Goal: Communication & Community: Answer question/provide support

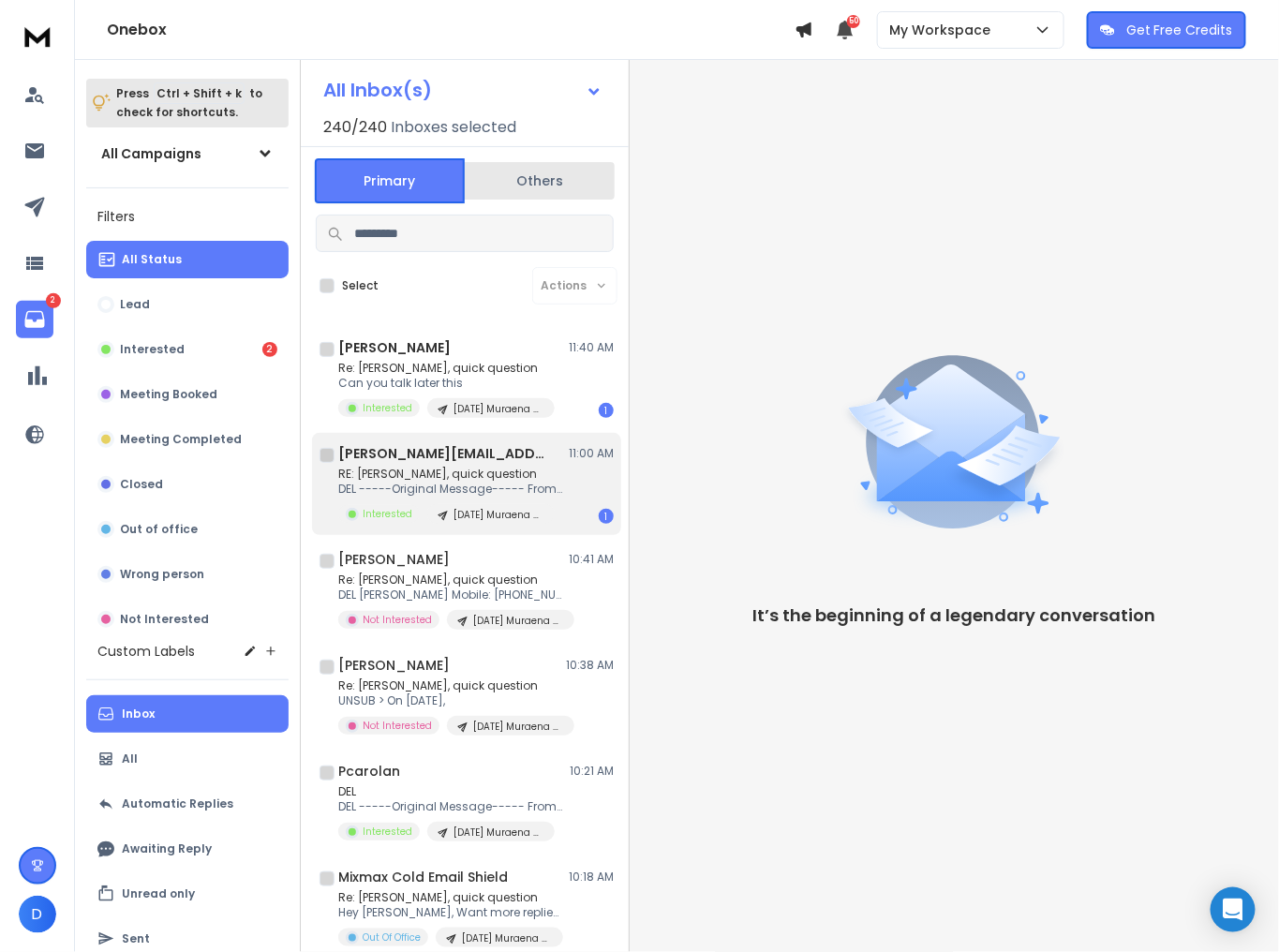
click at [509, 469] on p "RE: [PERSON_NAME], quick question" at bounding box center [451, 474] width 225 height 15
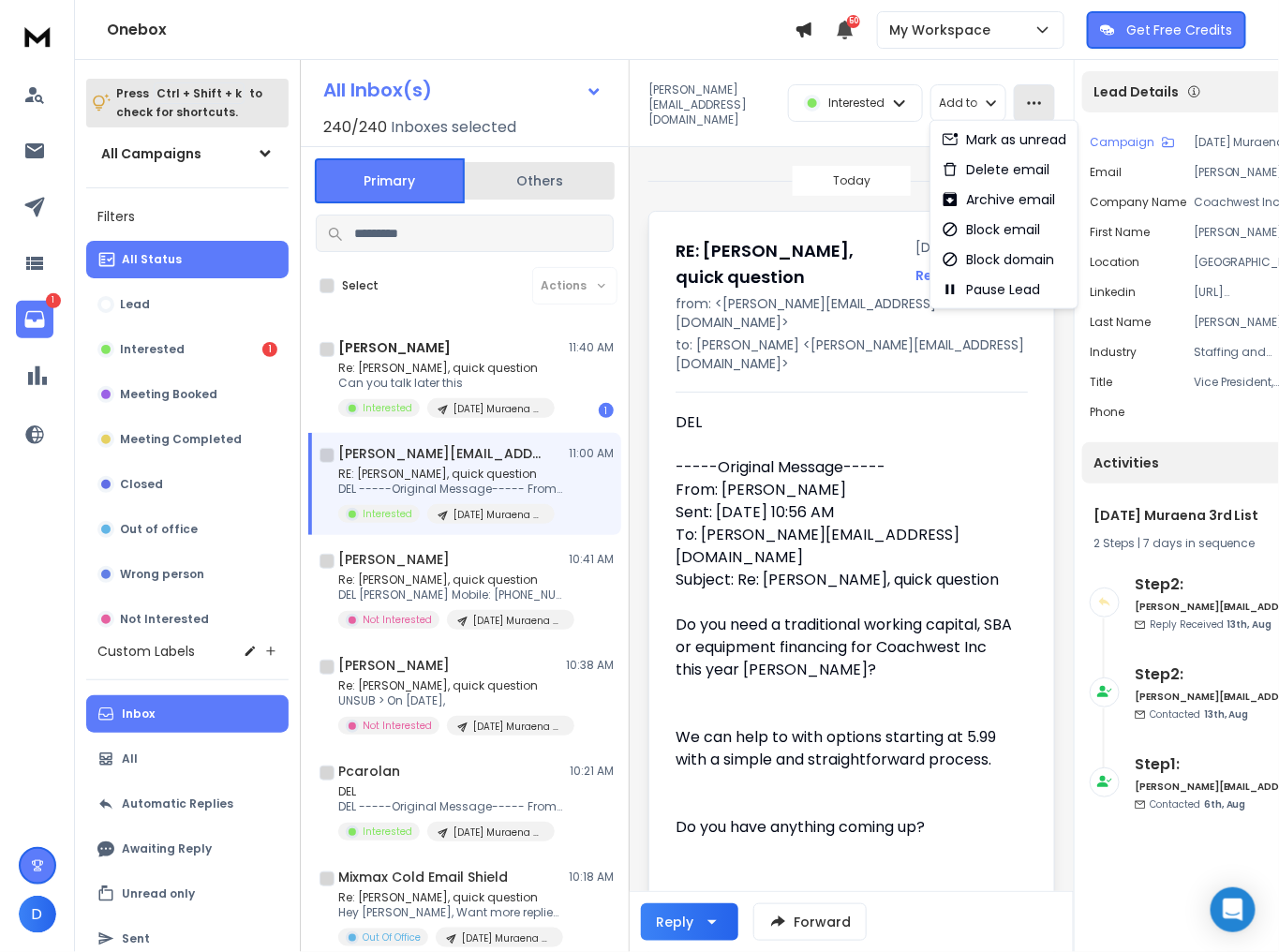
click at [1055, 97] on button "button" at bounding box center [1034, 102] width 41 height 37
click at [1032, 221] on div "Block email" at bounding box center [990, 230] width 98 height 19
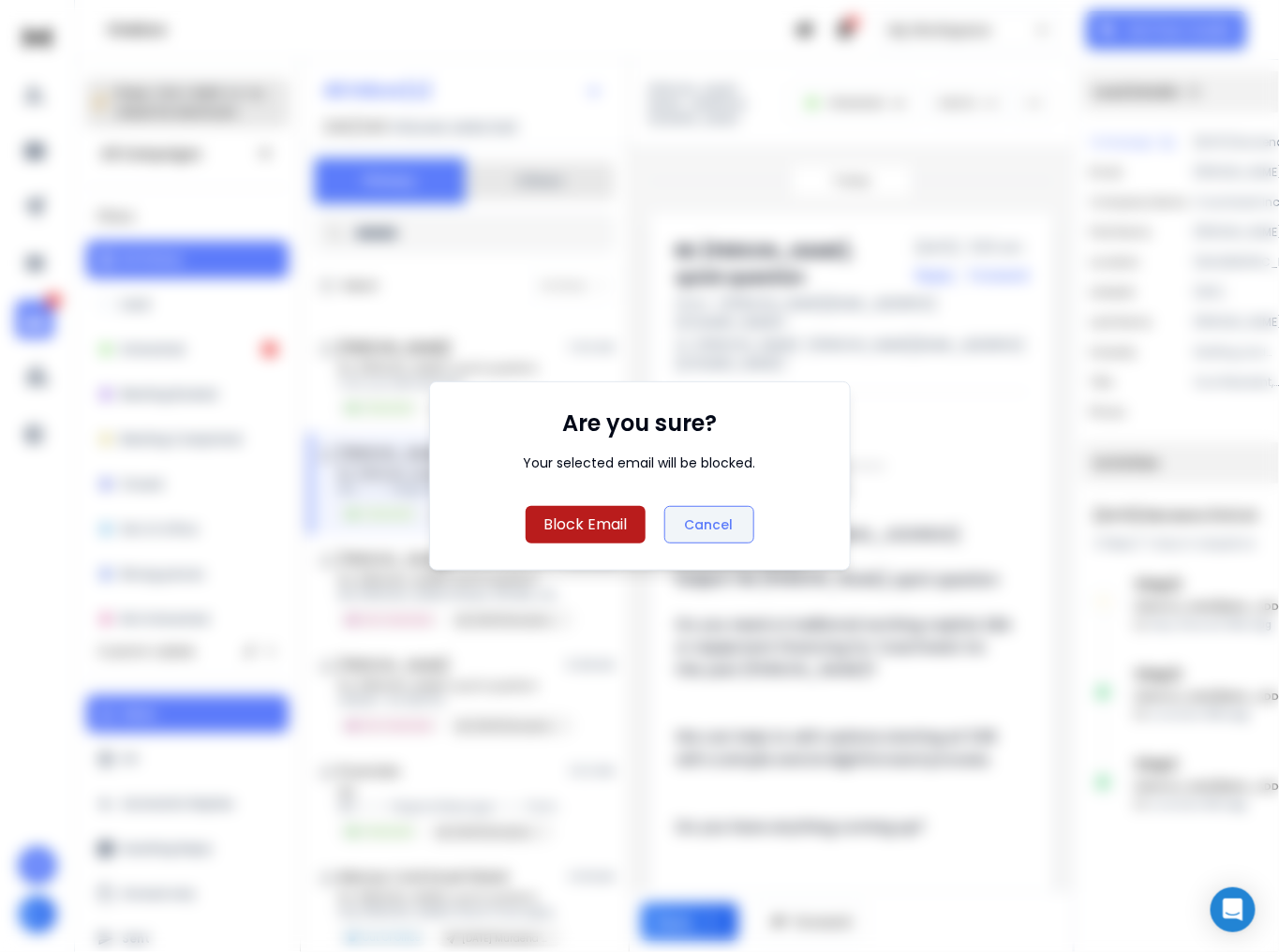
drag, startPoint x: 597, startPoint y: 529, endPoint x: 594, endPoint y: 515, distance: 14.3
click at [596, 528] on button "Block Email" at bounding box center [586, 525] width 120 height 37
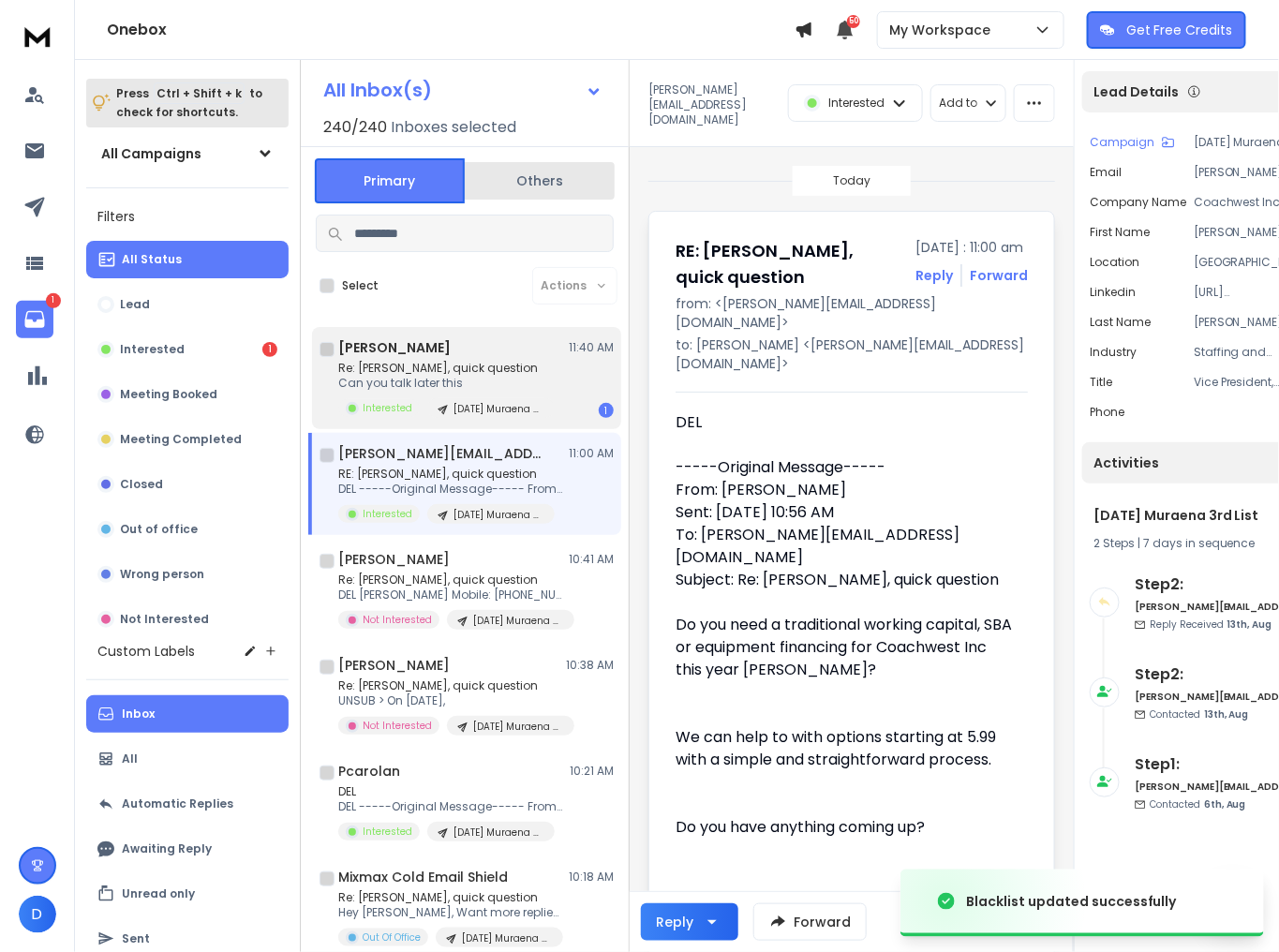
click at [504, 357] on div "Shawn Stringham 11:40 AM Re: Shawn, quick question Can you talk later this Inte…" at bounding box center [476, 379] width 276 height 80
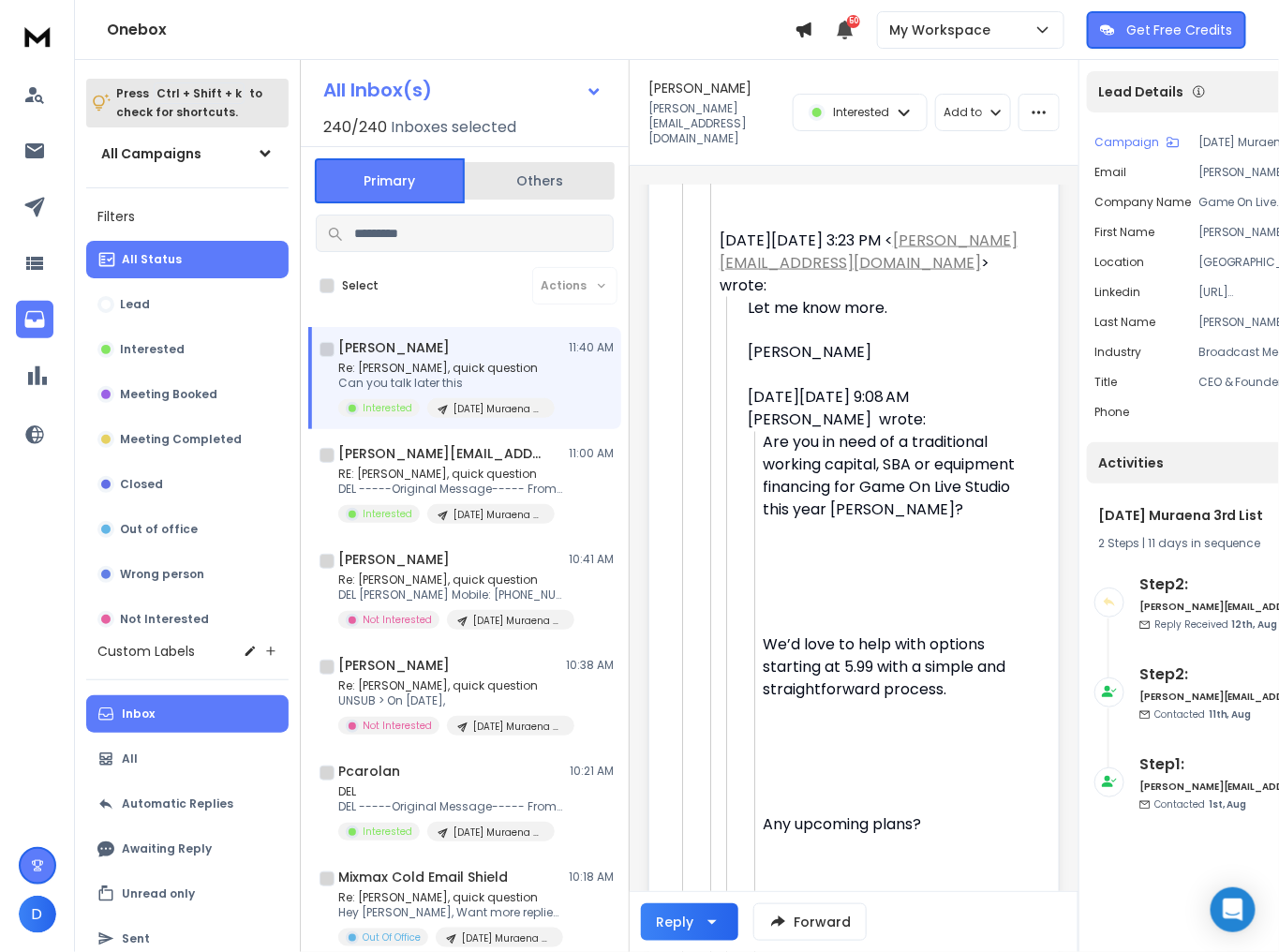
scroll to position [938, 0]
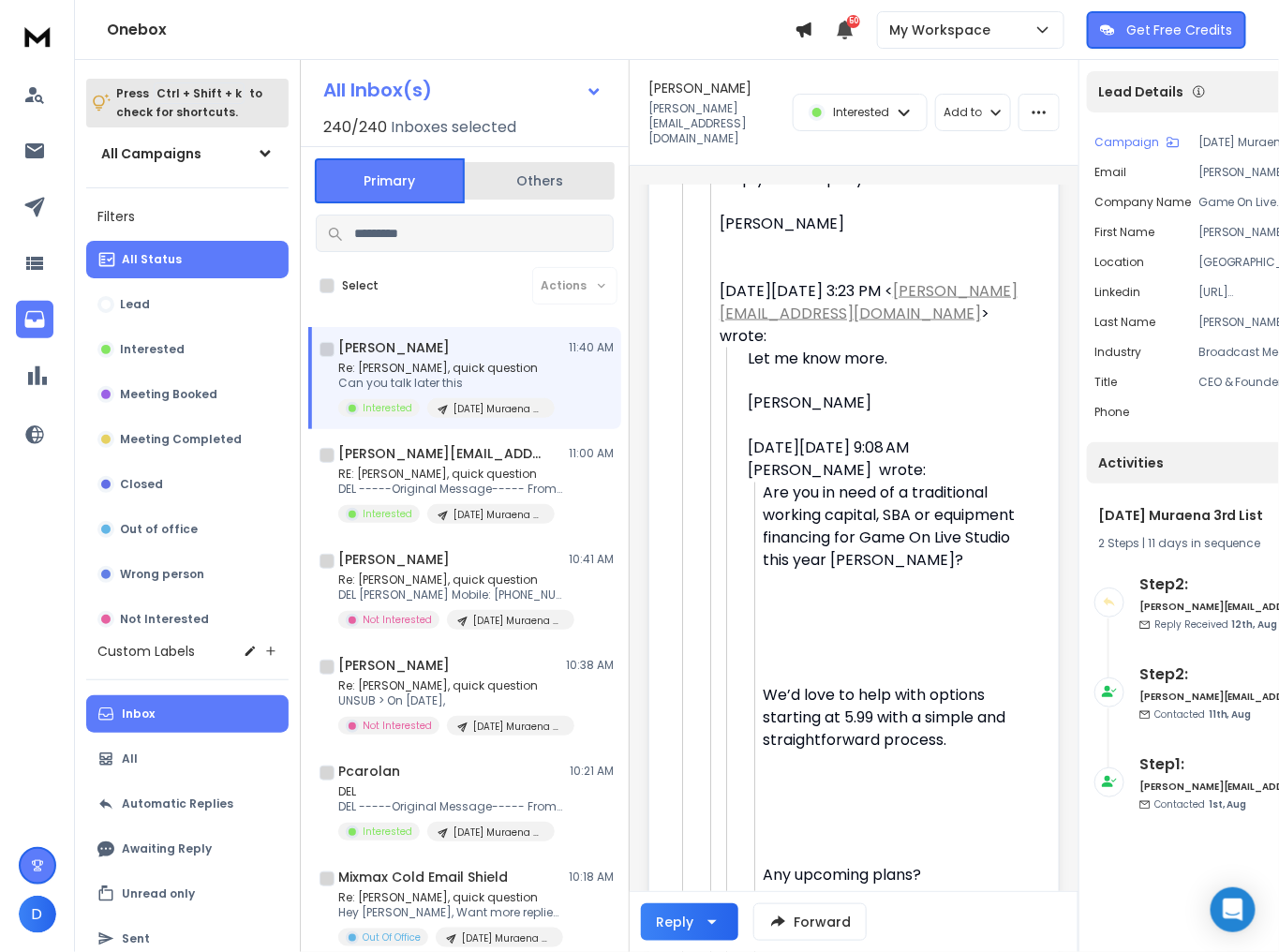
click at [676, 924] on div "Reply" at bounding box center [674, 922] width 37 height 19
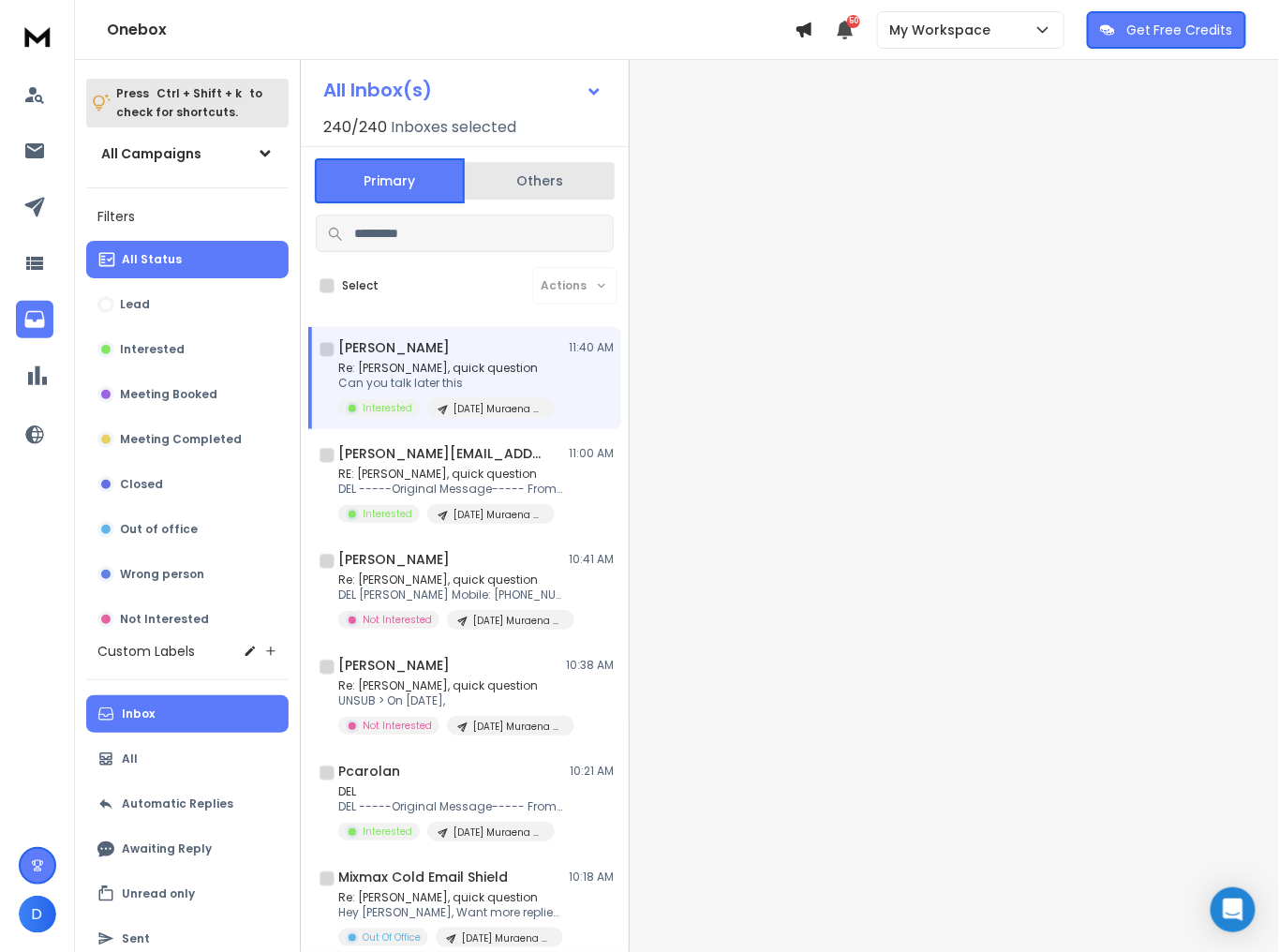
scroll to position [0, 0]
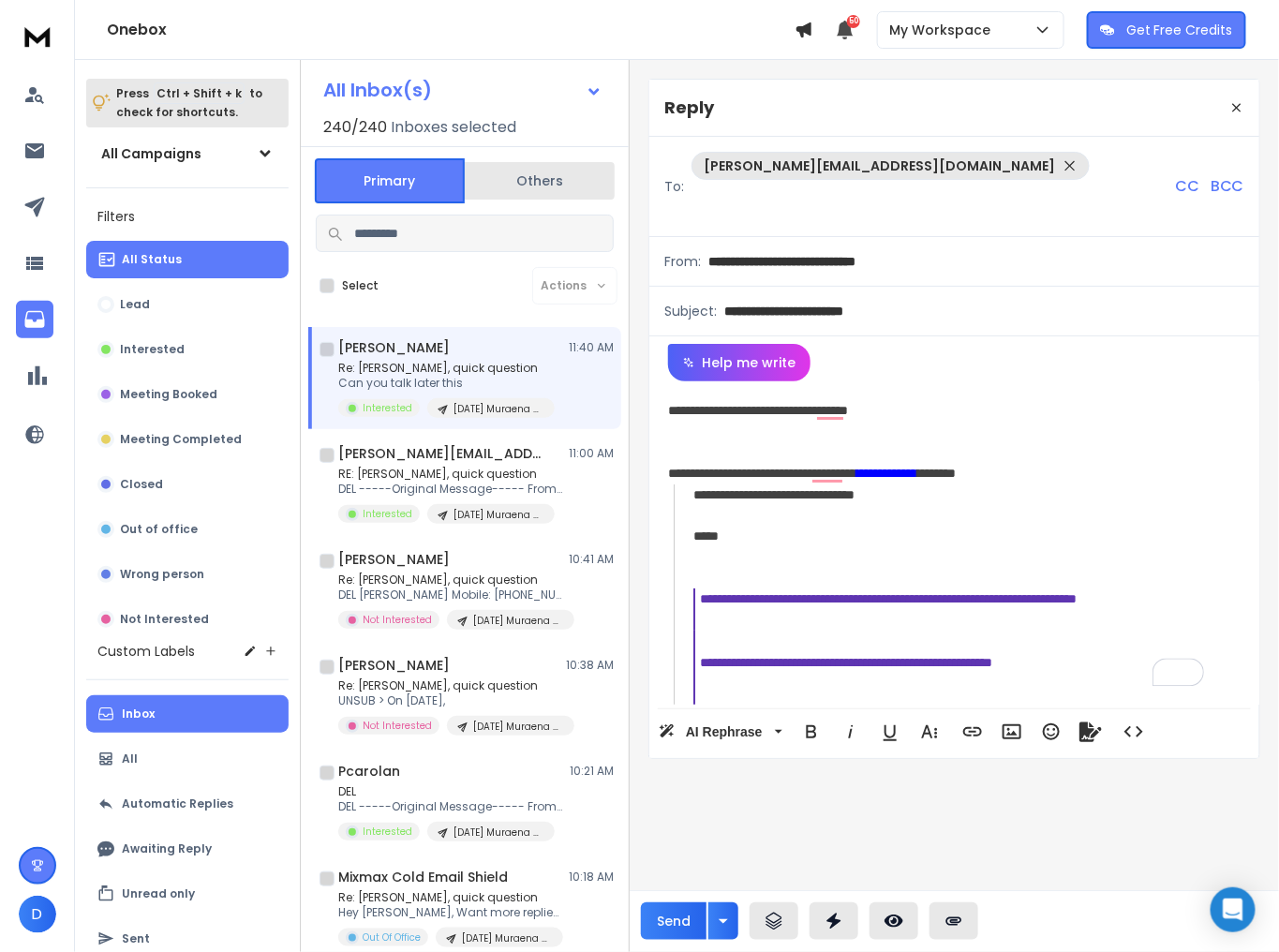
click at [666, 913] on button "Send" at bounding box center [673, 921] width 66 height 37
